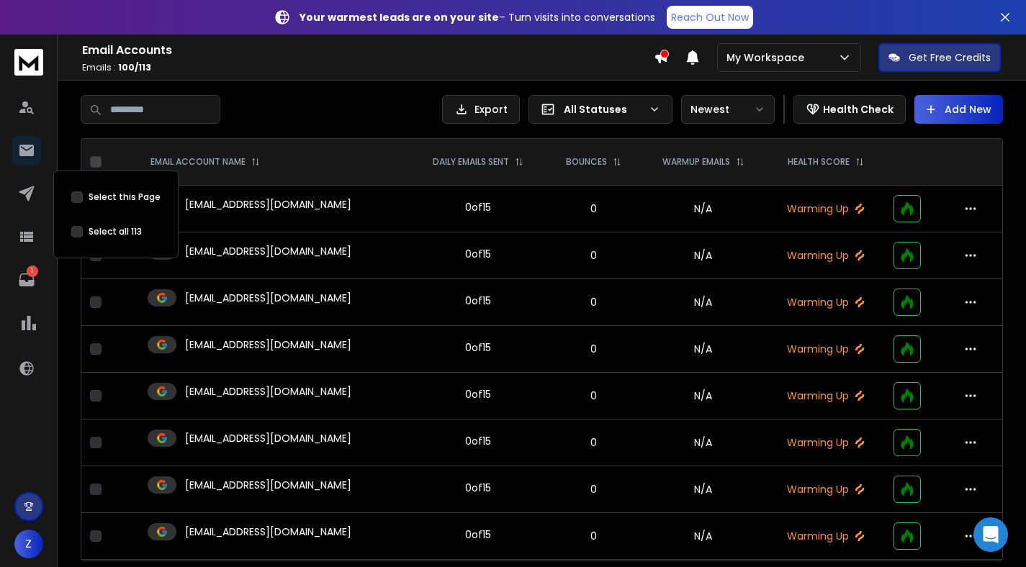
click at [97, 161] on button "Select this Page" at bounding box center [96, 162] width 12 height 12
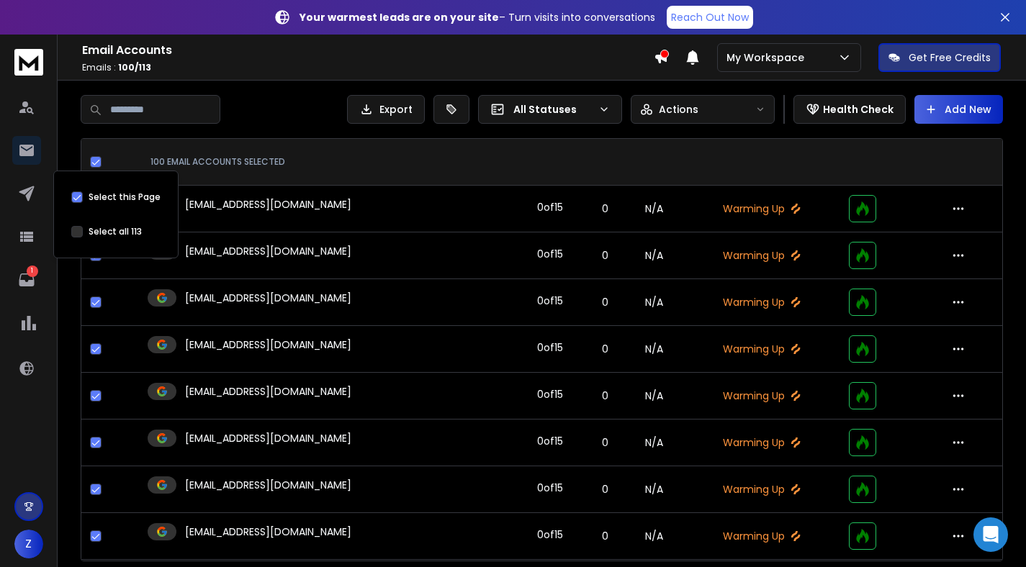
click at [99, 160] on button "Select this Page" at bounding box center [96, 162] width 12 height 12
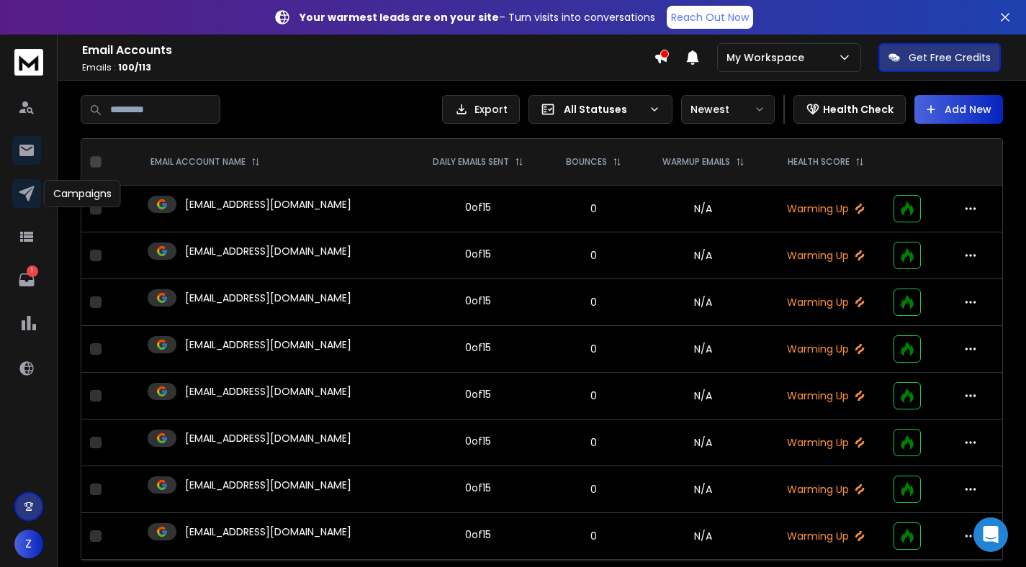
click at [25, 186] on icon at bounding box center [26, 193] width 17 height 17
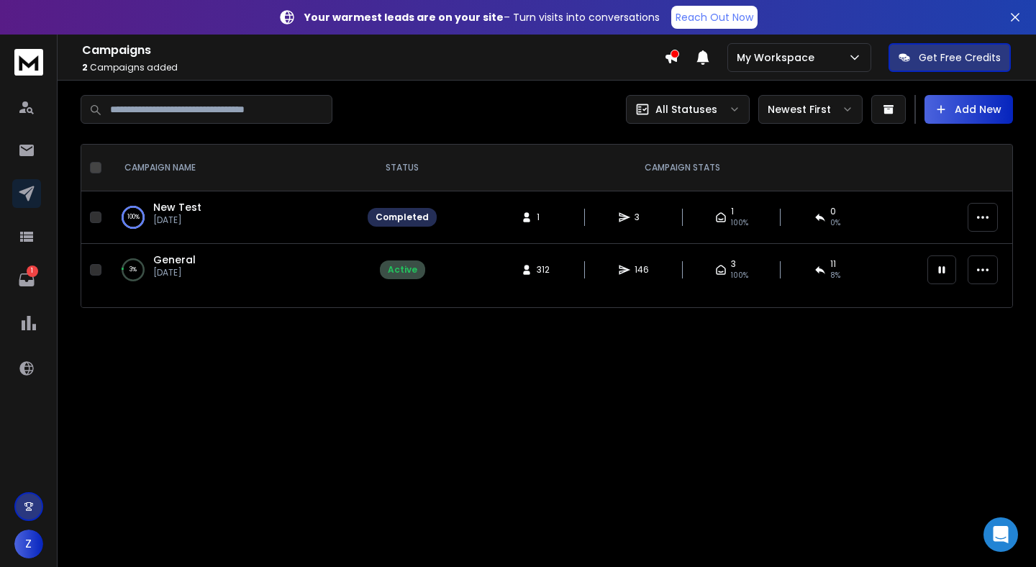
click at [165, 265] on span "General" at bounding box center [174, 260] width 42 height 14
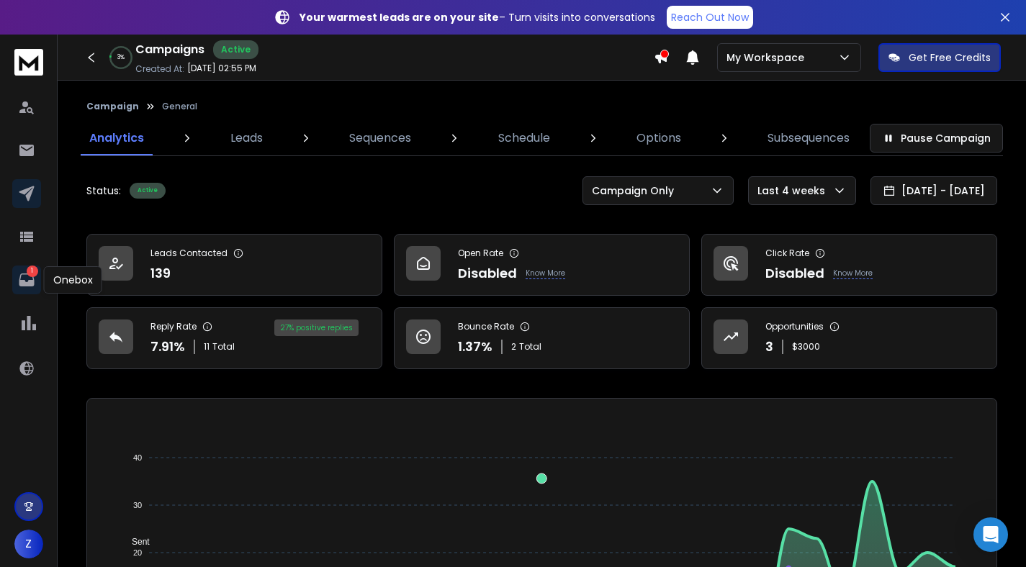
click at [30, 281] on icon at bounding box center [26, 279] width 15 height 13
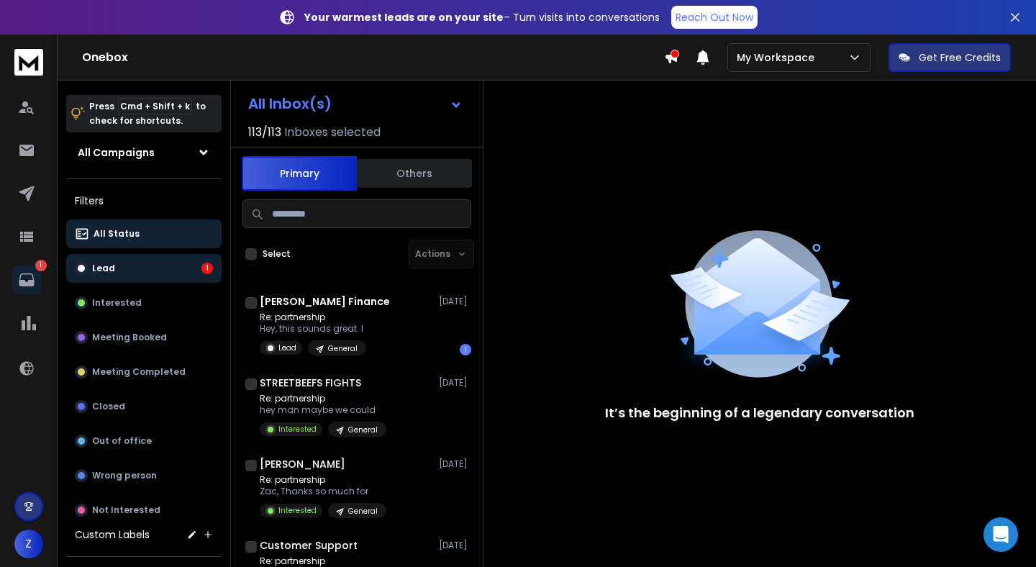
click at [155, 273] on button "Lead 1" at bounding box center [143, 268] width 155 height 29
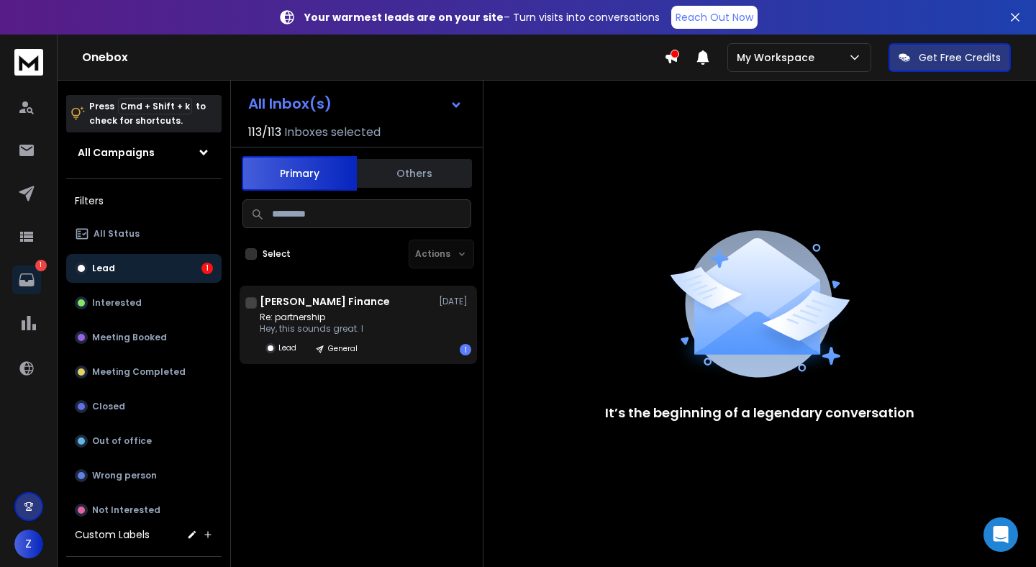
click at [372, 313] on div "Re: partnership Hey, this sounds great. I Lead General 1" at bounding box center [366, 334] width 212 height 44
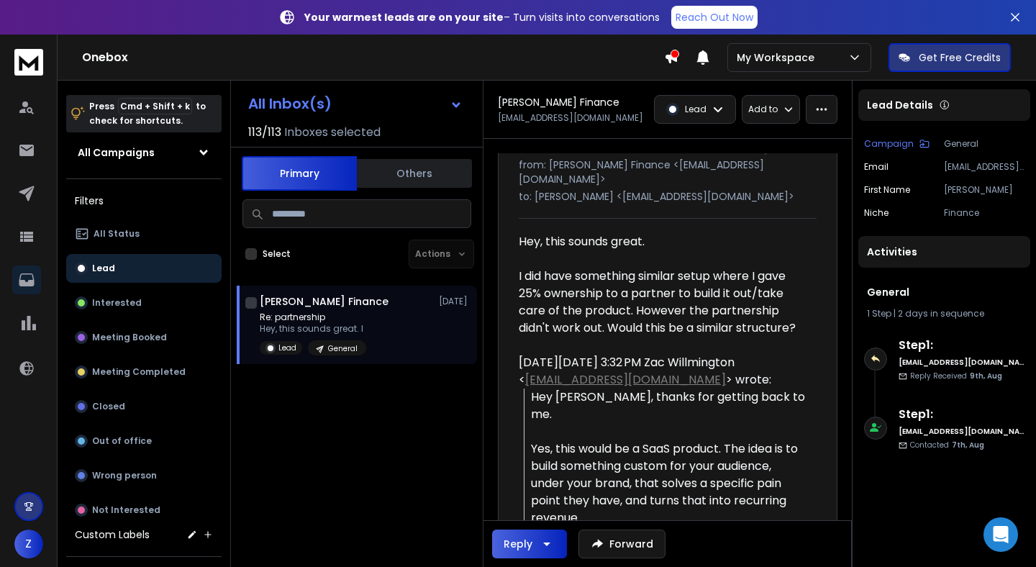
scroll to position [92, 0]
click at [22, 187] on icon at bounding box center [26, 193] width 17 height 17
